Goal: Navigation & Orientation: Find specific page/section

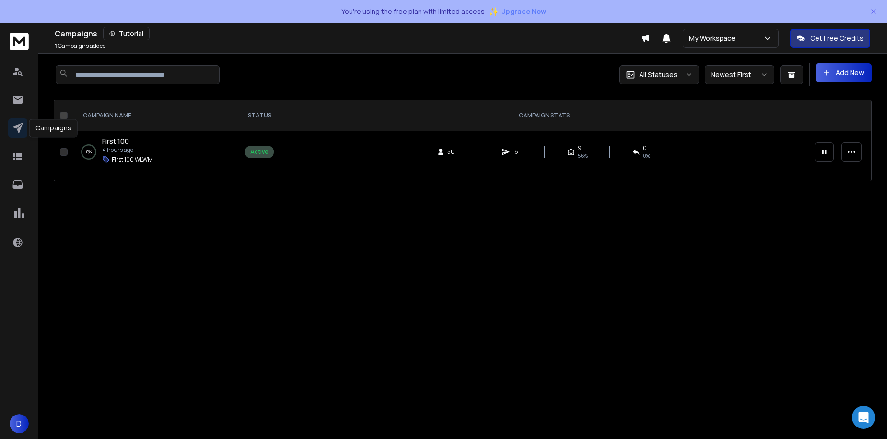
click at [146, 150] on p "4 hours ago" at bounding box center [127, 150] width 51 height 8
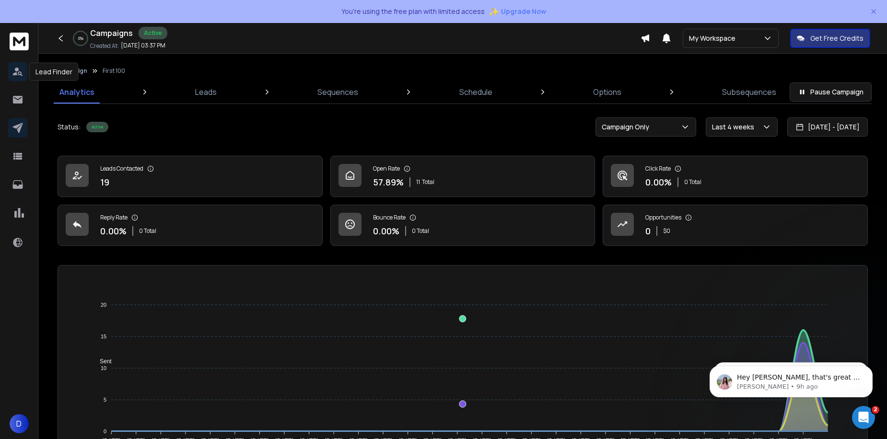
click at [19, 75] on icon at bounding box center [18, 73] width 10 height 5
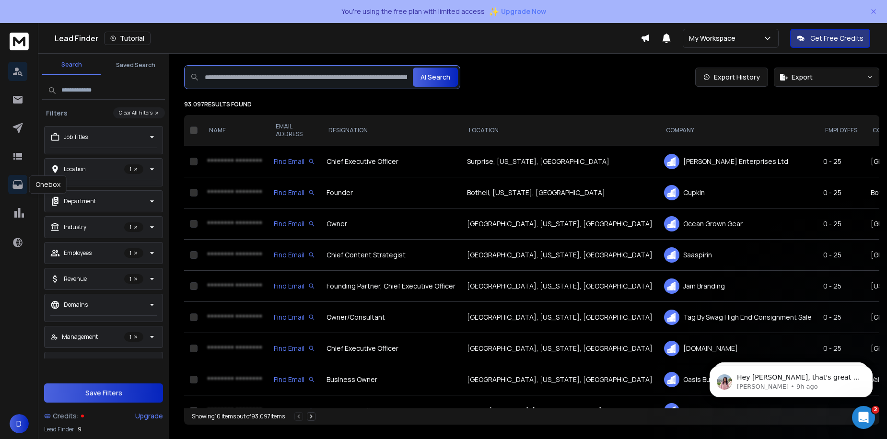
click at [17, 182] on icon at bounding box center [18, 185] width 12 height 12
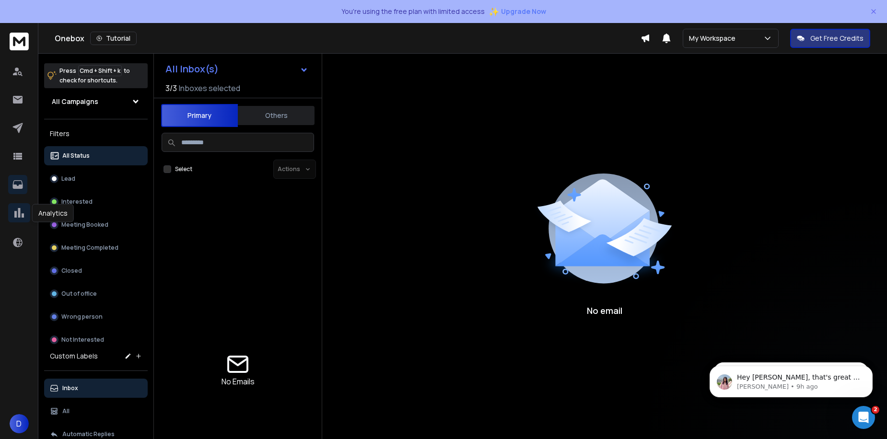
click at [19, 210] on icon at bounding box center [19, 213] width 10 height 10
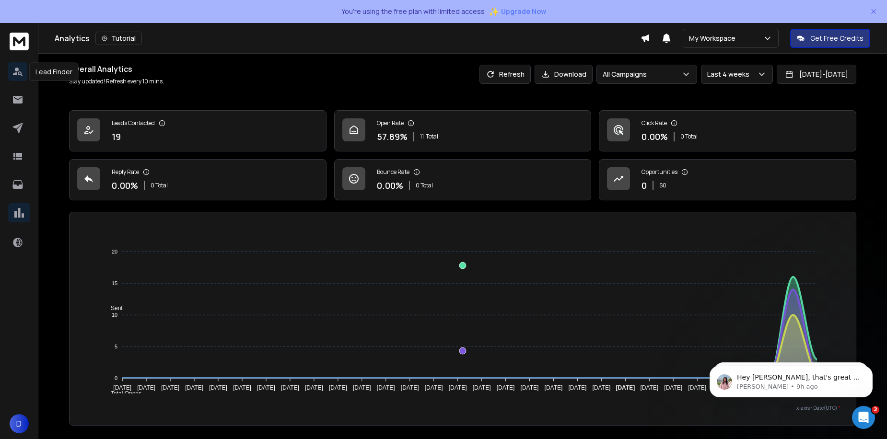
click at [19, 72] on icon at bounding box center [18, 72] width 12 height 12
